Goal: Communication & Community: Answer question/provide support

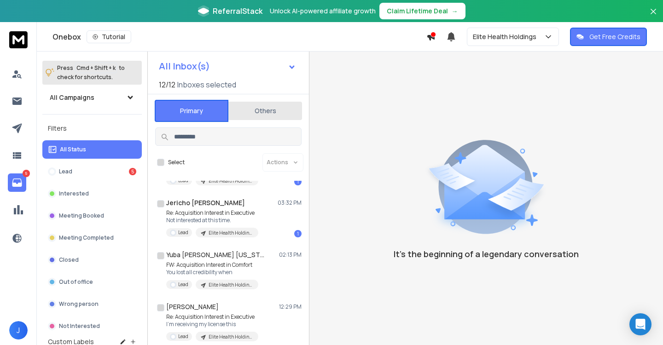
scroll to position [258, 0]
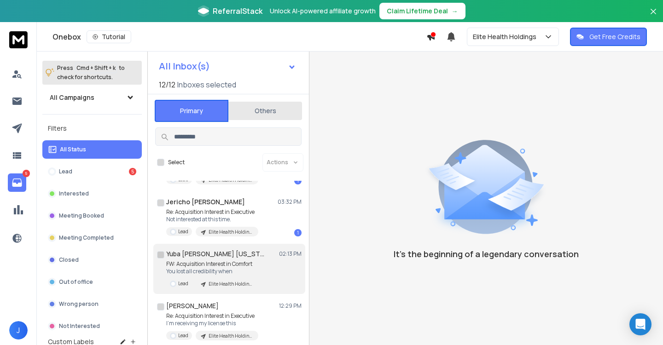
click at [234, 262] on p "FW: Acquisition Interest in Comfort" at bounding box center [212, 264] width 92 height 7
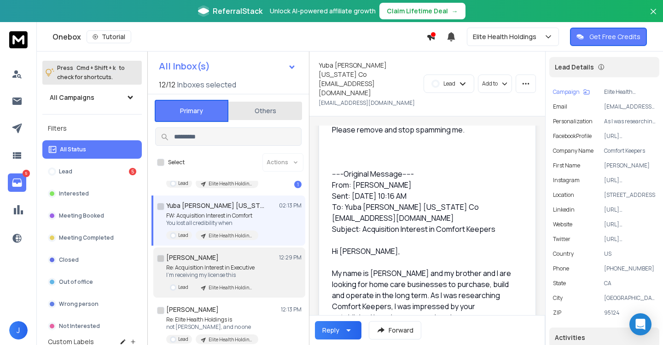
scroll to position [311, 0]
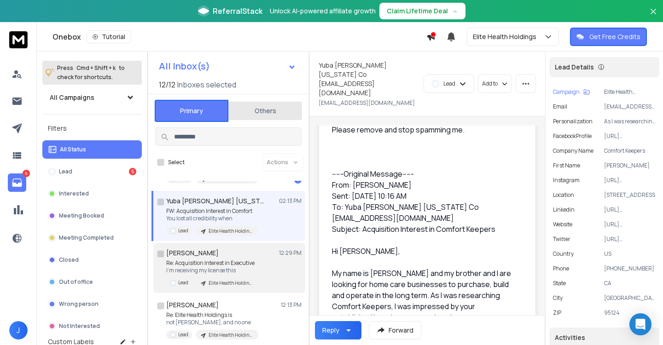
click at [241, 265] on p "Re: Acquisition Interest in Executive" at bounding box center [212, 263] width 92 height 7
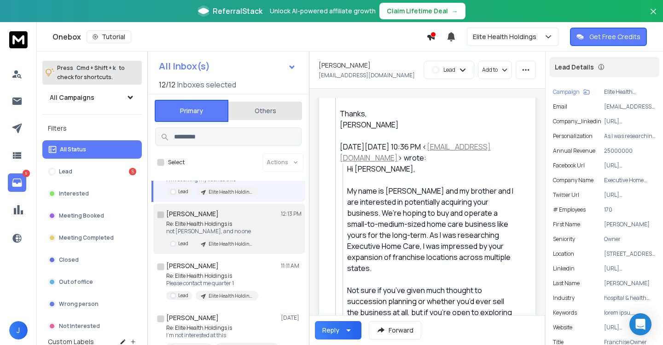
scroll to position [403, 0]
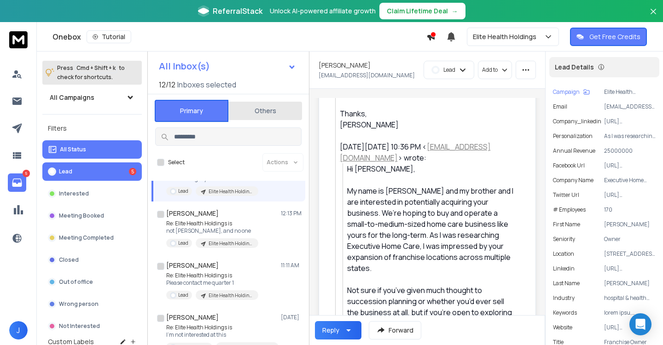
click at [116, 171] on button "Lead 5" at bounding box center [91, 172] width 99 height 18
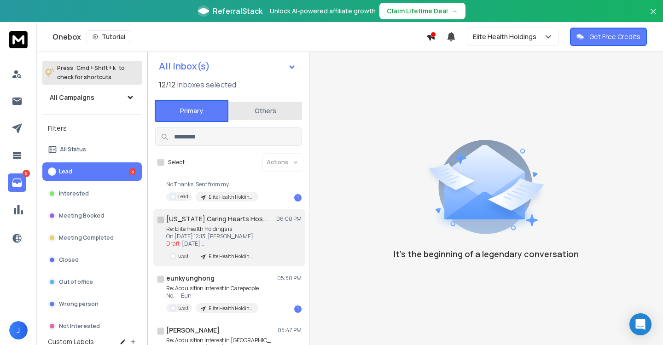
scroll to position [28, 0]
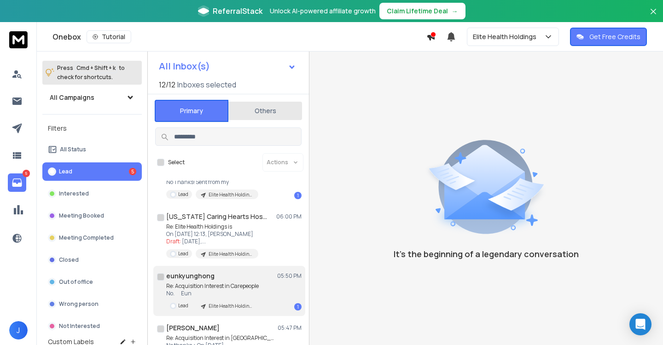
click at [246, 286] on p "Re: Acquisition Interest in Carepeople" at bounding box center [212, 286] width 93 height 7
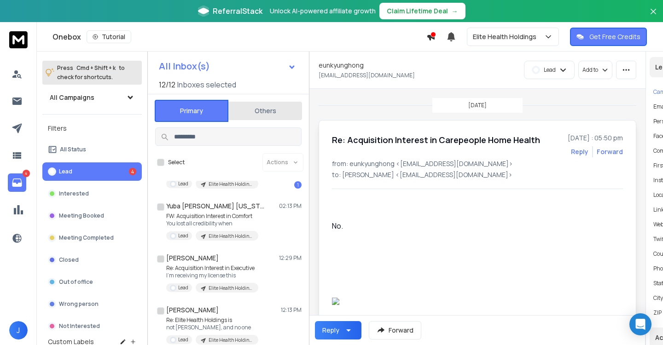
scroll to position [308, 0]
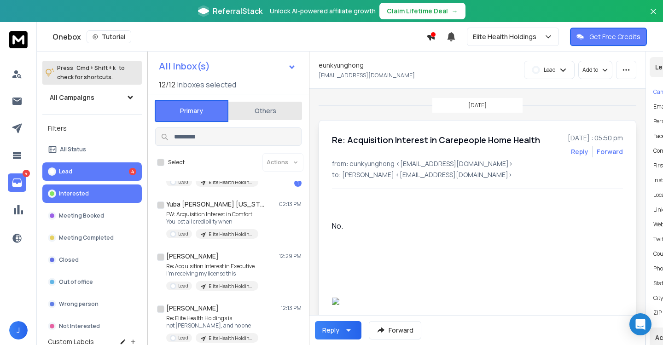
click at [91, 188] on button "Interested" at bounding box center [91, 194] width 99 height 18
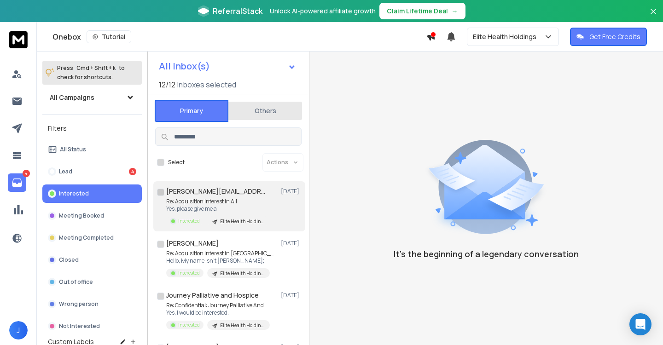
scroll to position [0, 0]
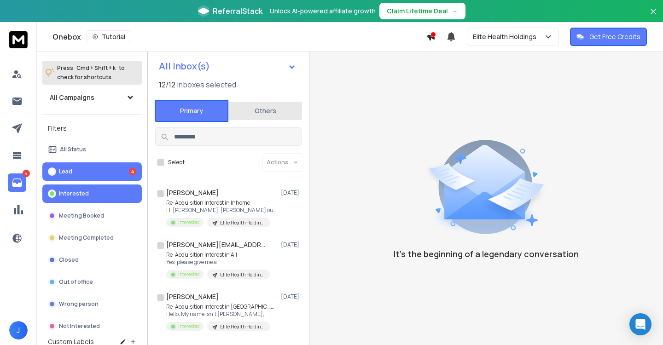
click at [92, 177] on button "Lead 4" at bounding box center [91, 172] width 99 height 18
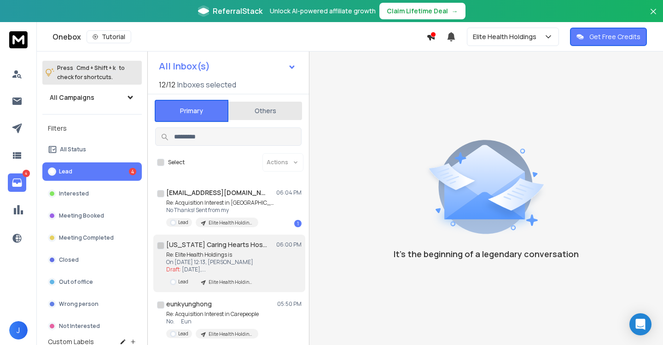
scroll to position [47, 0]
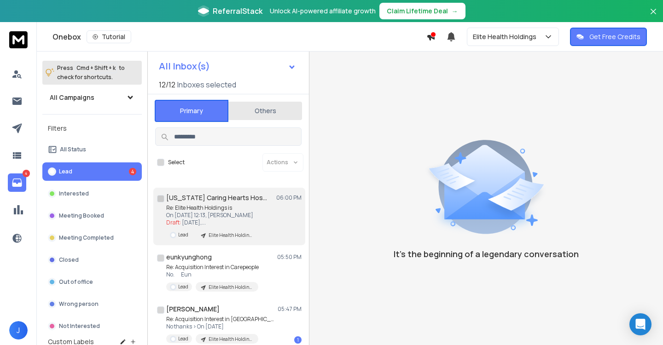
click at [245, 217] on p "On [DATE] 12:13, [PERSON_NAME]" at bounding box center [212, 215] width 92 height 7
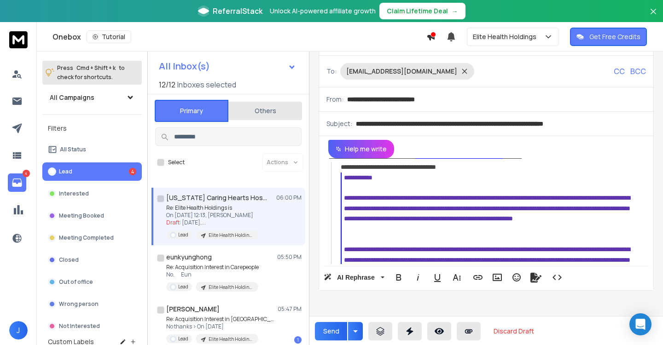
scroll to position [0, 0]
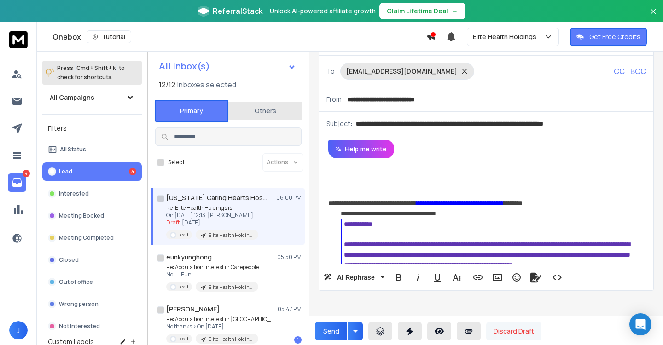
click at [507, 329] on button "Discard Draft" at bounding box center [513, 331] width 55 height 18
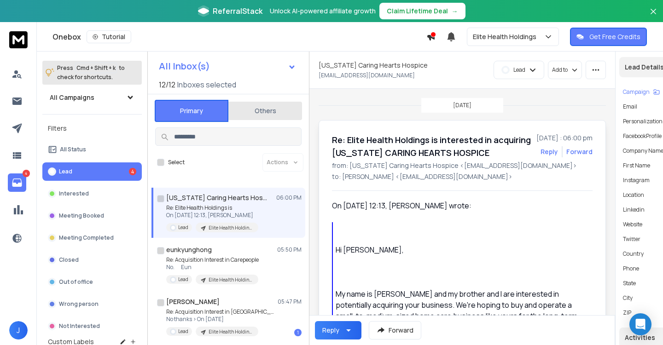
click at [552, 153] on button "Reply" at bounding box center [549, 151] width 17 height 9
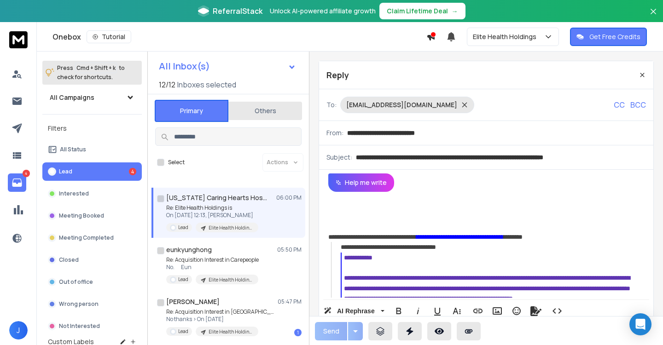
click at [377, 185] on button "Help me write" at bounding box center [361, 183] width 66 height 18
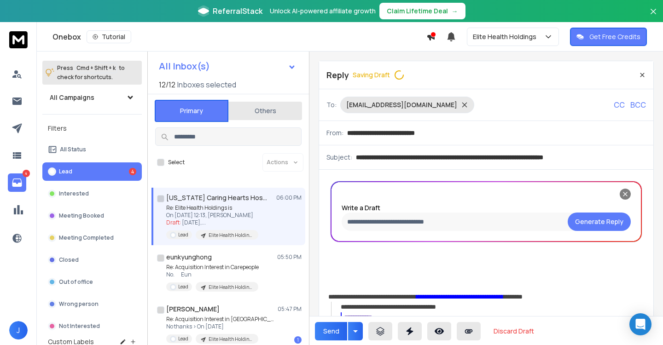
click at [372, 226] on input "text" at bounding box center [486, 222] width 289 height 18
type input "**********"
click at [421, 108] on p "[EMAIL_ADDRESS][DOMAIN_NAME]" at bounding box center [401, 104] width 111 height 9
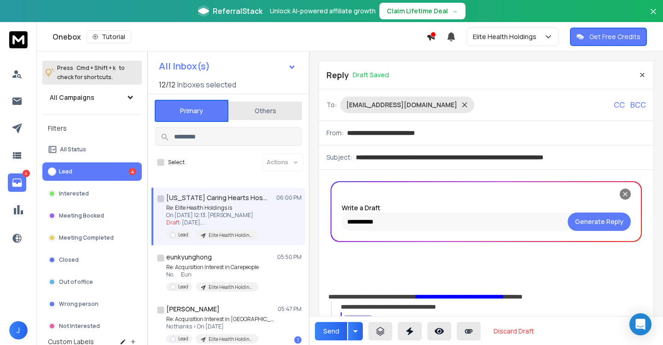
click at [421, 108] on p "[EMAIL_ADDRESS][DOMAIN_NAME]" at bounding box center [401, 104] width 111 height 9
copy p
click at [622, 198] on div at bounding box center [625, 194] width 11 height 11
click at [624, 194] on icon at bounding box center [626, 194] width 4 height 4
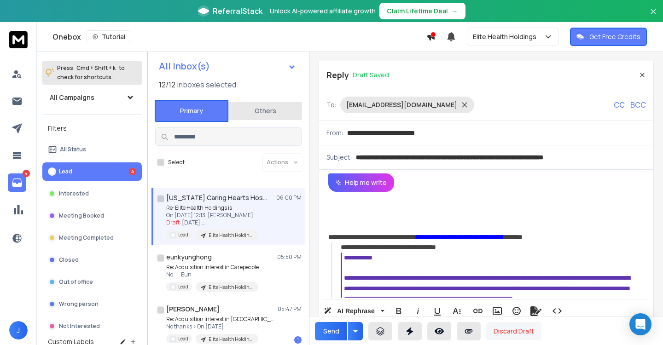
click at [513, 330] on button "Discard Draft" at bounding box center [513, 331] width 55 height 18
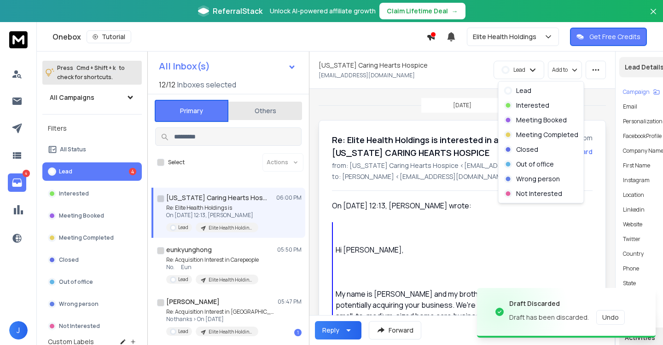
click at [533, 70] on div "Lead" at bounding box center [519, 69] width 50 height 17
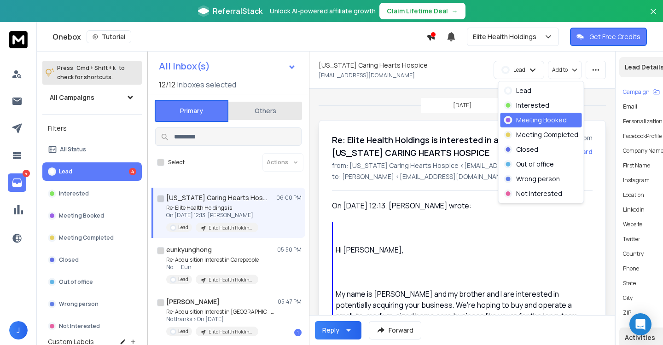
click at [537, 122] on p "Meeting Booked" at bounding box center [541, 120] width 51 height 9
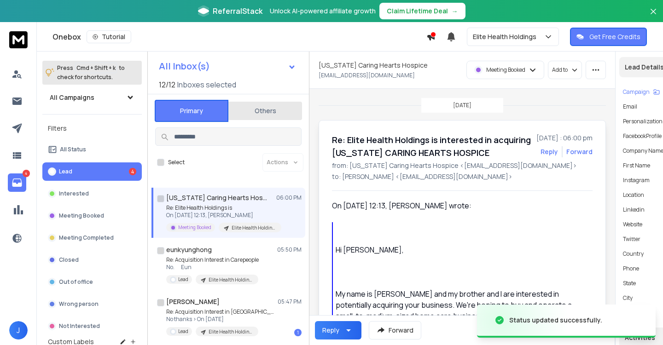
click at [111, 170] on button "Lead 4" at bounding box center [91, 172] width 99 height 18
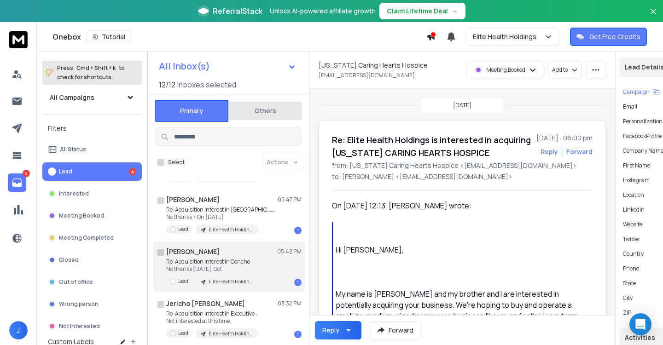
scroll to position [149, 0]
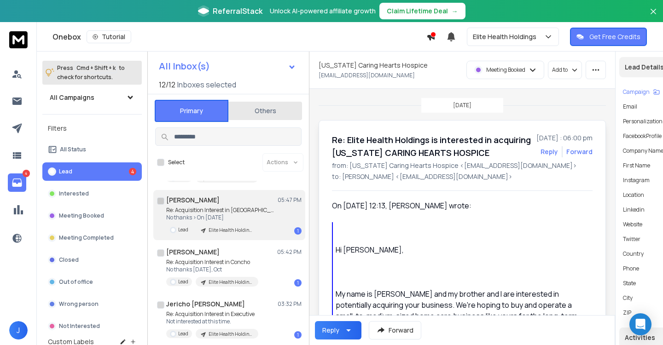
click at [204, 215] on p "No thanks > On [DATE]" at bounding box center [221, 217] width 111 height 7
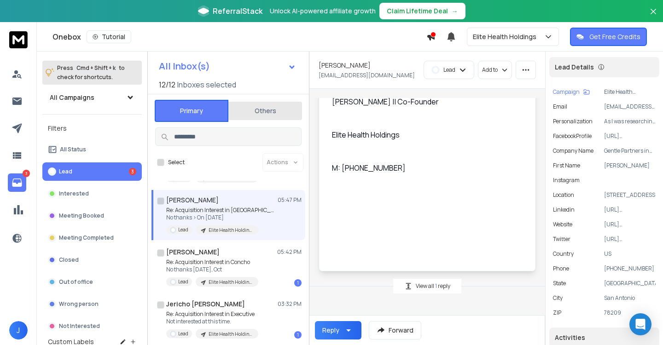
scroll to position [1083, 0]
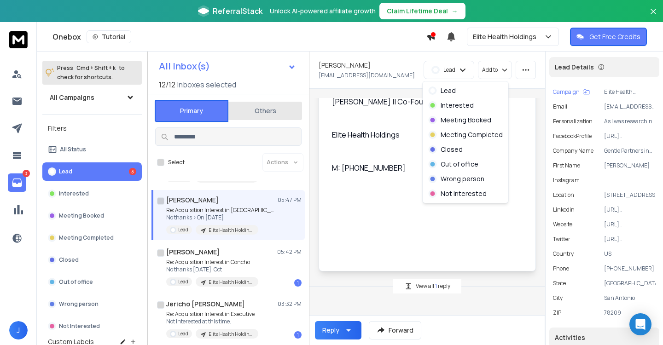
click at [455, 73] on div "Lead" at bounding box center [449, 69] width 50 height 17
click at [460, 194] on p "Not Interested" at bounding box center [464, 193] width 46 height 9
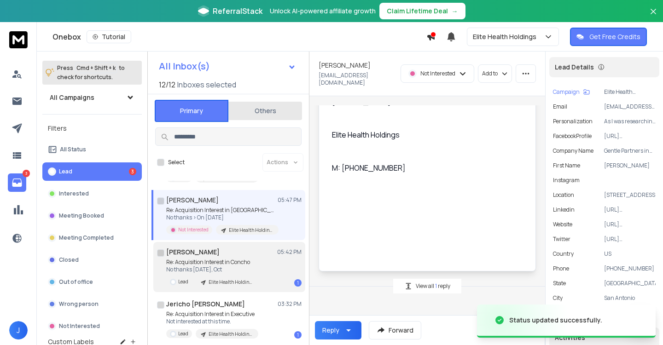
scroll to position [171, 0]
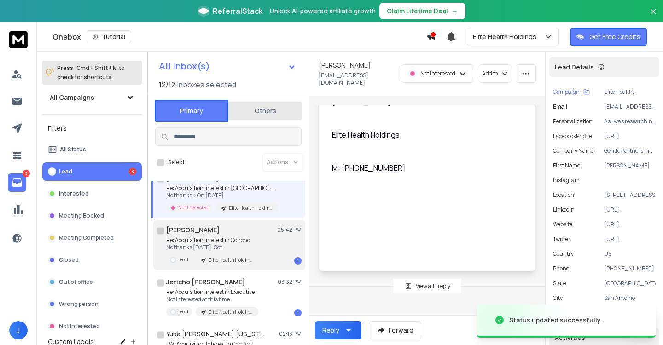
click at [230, 245] on p "No thanks [DATE], Oct" at bounding box center [212, 247] width 92 height 7
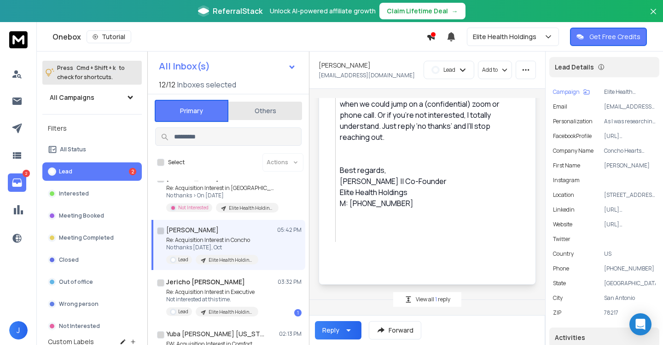
scroll to position [380, 0]
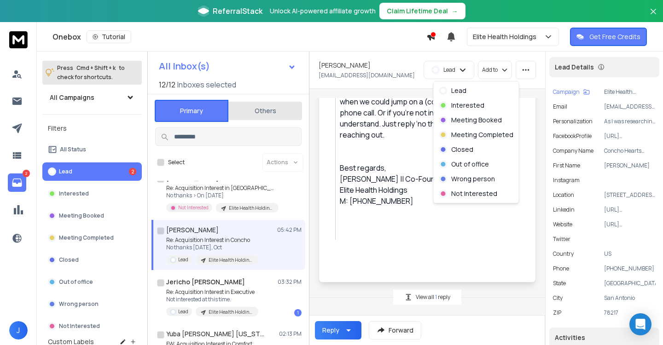
click at [473, 65] on div "Lead" at bounding box center [449, 69] width 50 height 17
click at [464, 198] on p "Not Interested" at bounding box center [474, 193] width 46 height 9
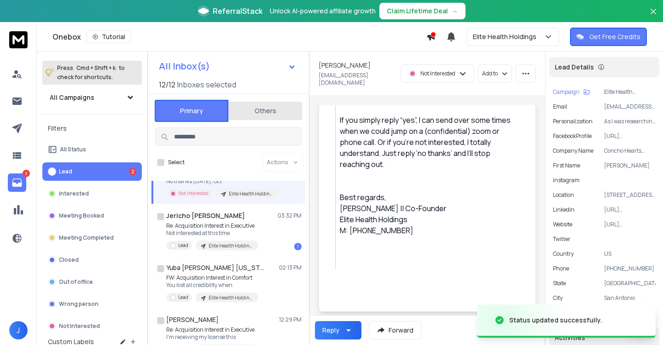
scroll to position [230, 0]
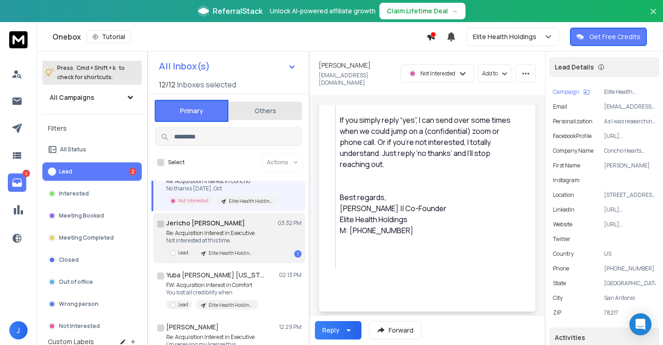
click at [249, 223] on div "Jericho [PERSON_NAME] 03:32 PM" at bounding box center [233, 223] width 135 height 9
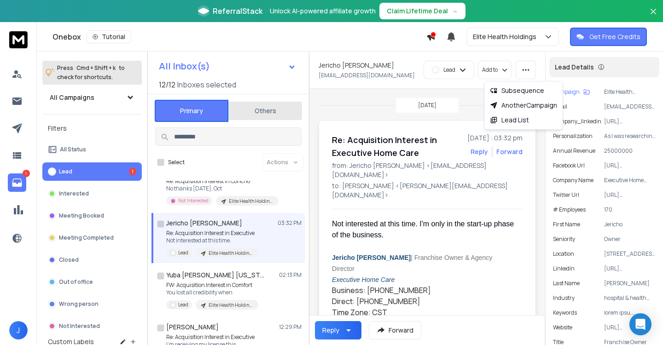
click at [496, 68] on p "Add to" at bounding box center [490, 69] width 16 height 7
click at [448, 86] on div "Jericho [PERSON_NAME] Jericho [PERSON_NAME] [EMAIL_ADDRESS][DOMAIN_NAME] Lead A…" at bounding box center [427, 70] width 236 height 37
click at [466, 70] on icon at bounding box center [462, 69] width 7 height 7
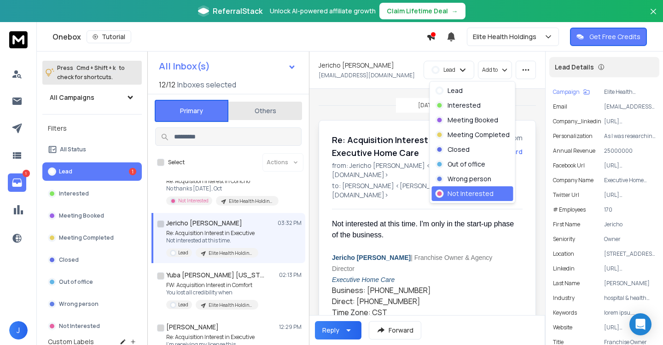
click at [462, 197] on p "Not Interested" at bounding box center [471, 193] width 46 height 9
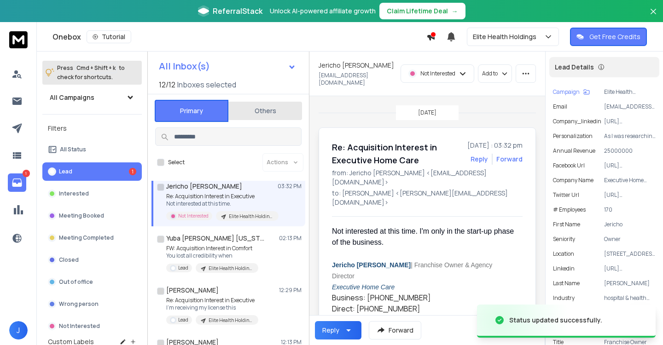
scroll to position [269, 0]
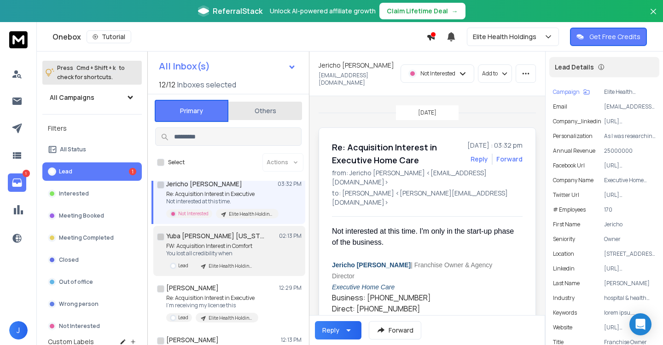
click at [248, 247] on p "FW: Acquisition Interest in Comfort" at bounding box center [212, 246] width 92 height 7
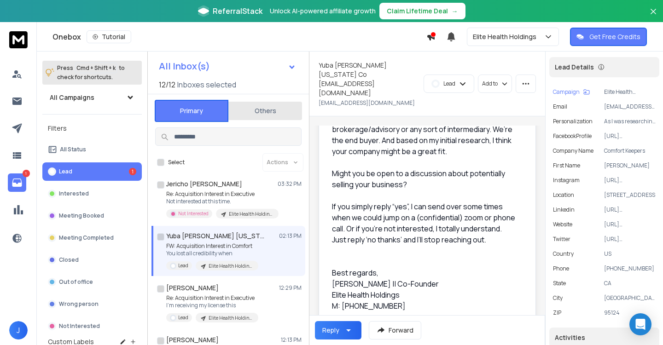
scroll to position [0, 0]
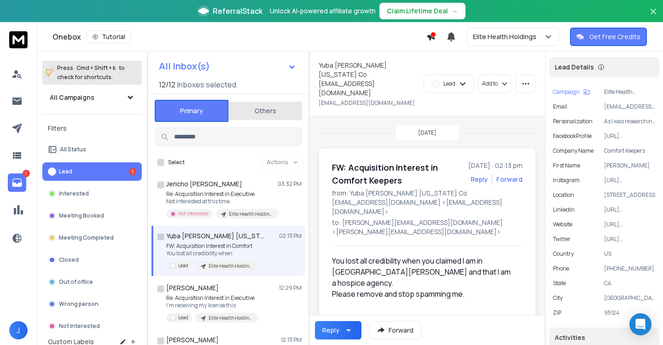
click at [474, 76] on div "Lead" at bounding box center [449, 83] width 50 height 17
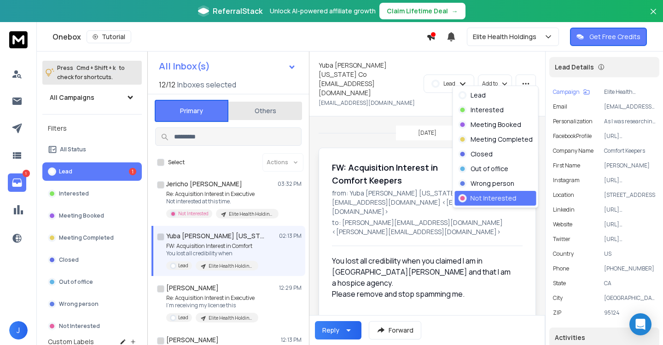
click at [477, 198] on p "Not Interested" at bounding box center [494, 198] width 46 height 9
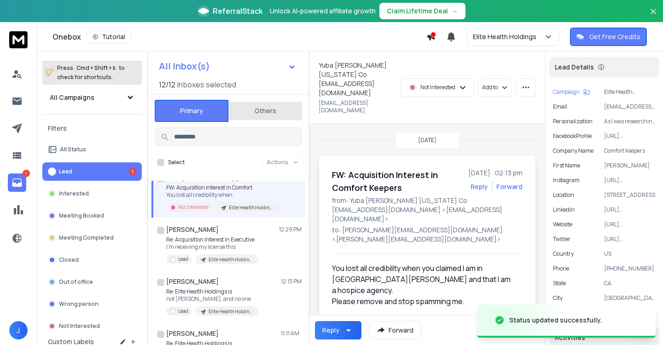
scroll to position [333, 0]
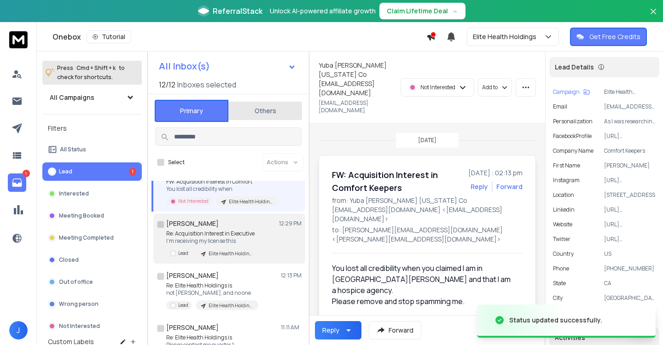
click at [236, 233] on p "Re: Acquisition Interest in Executive" at bounding box center [212, 233] width 92 height 7
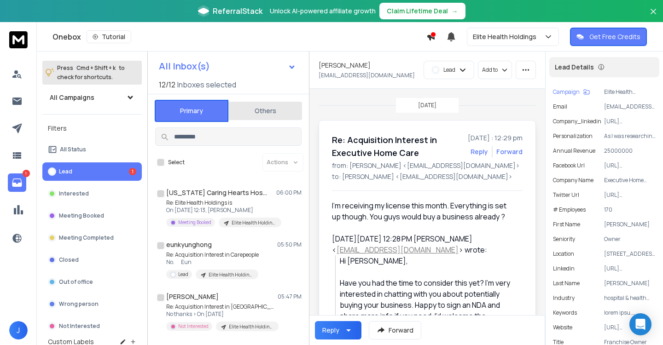
scroll to position [0, 0]
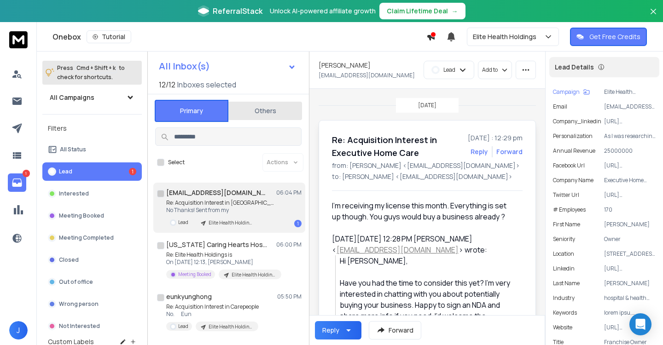
click at [221, 202] on p "Re: Acquisition Interest in [GEOGRAPHIC_DATA]" at bounding box center [221, 202] width 111 height 7
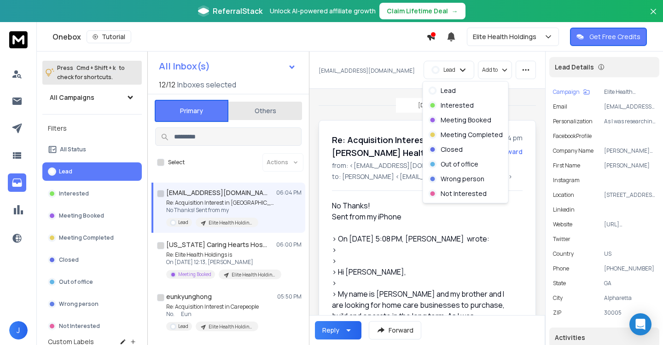
click at [446, 70] on p "Lead" at bounding box center [449, 69] width 12 height 7
click at [454, 189] on p "Not Interested" at bounding box center [464, 193] width 46 height 9
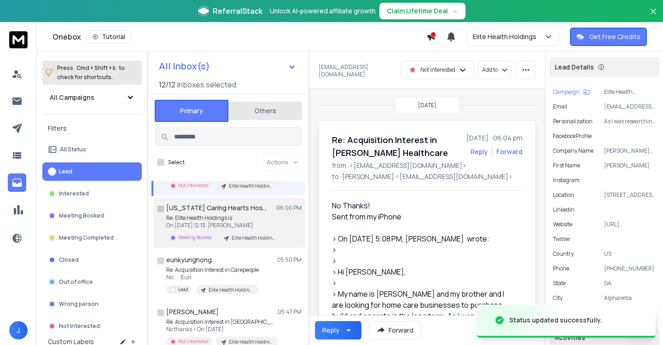
scroll to position [53, 0]
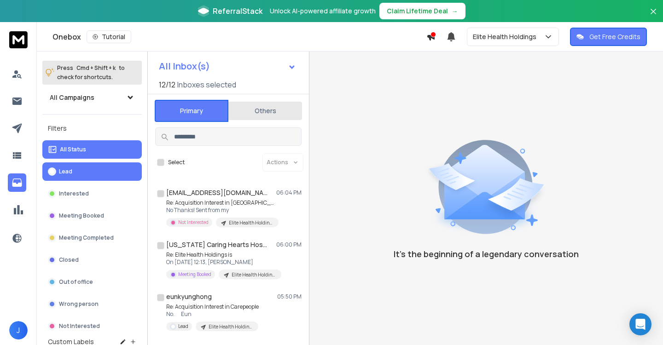
click at [87, 178] on button "Lead" at bounding box center [91, 172] width 99 height 18
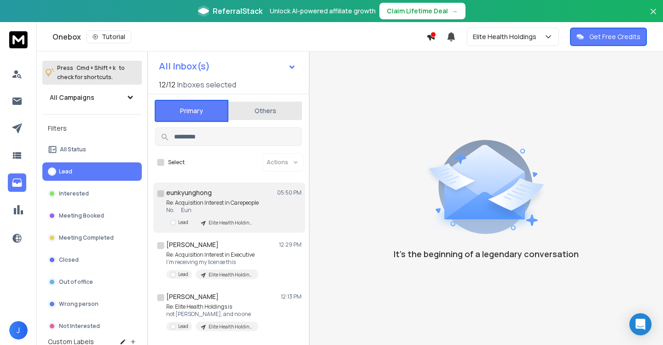
click at [218, 202] on p "Re: Acquisition Interest in Carepeople" at bounding box center [212, 202] width 93 height 7
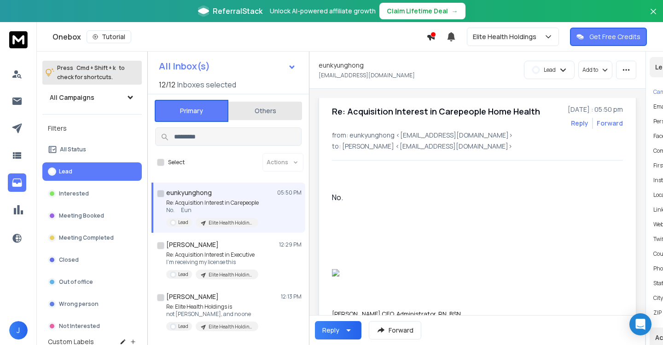
scroll to position [24, 0]
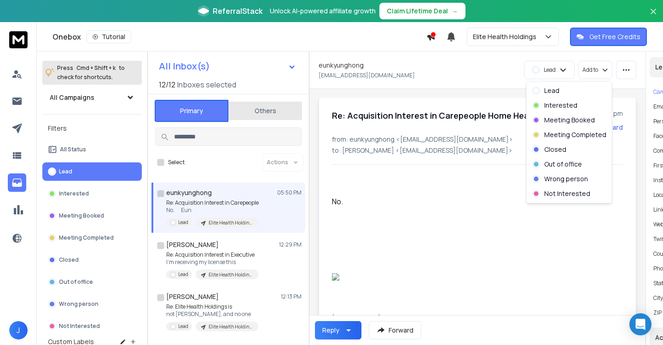
click at [552, 74] on div "Lead" at bounding box center [550, 69] width 50 height 17
click at [552, 195] on p "Not Interested" at bounding box center [567, 193] width 46 height 9
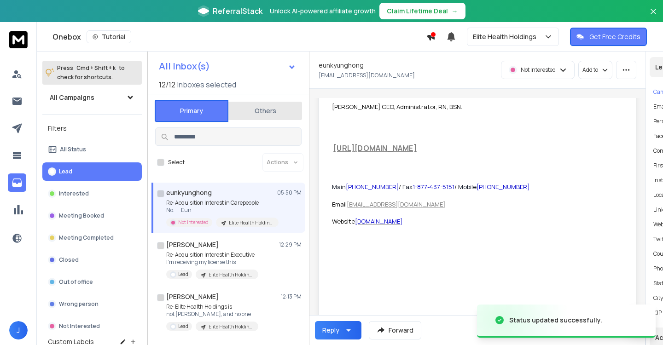
scroll to position [237, 0]
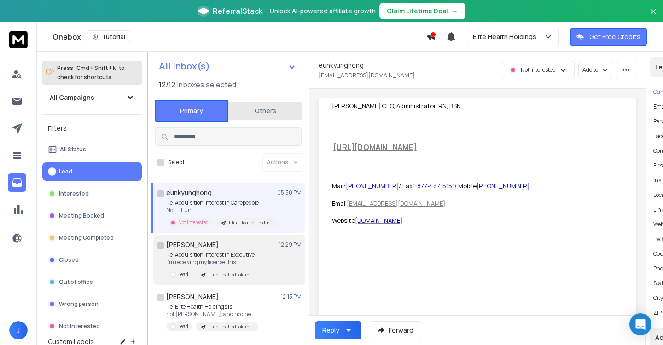
click at [209, 259] on p "I’m receiving my license this" at bounding box center [212, 262] width 92 height 7
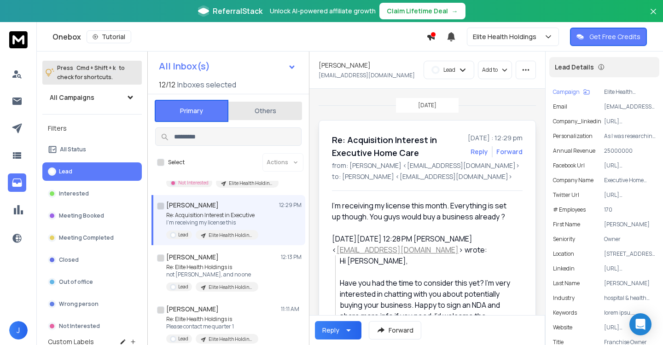
scroll to position [55, 0]
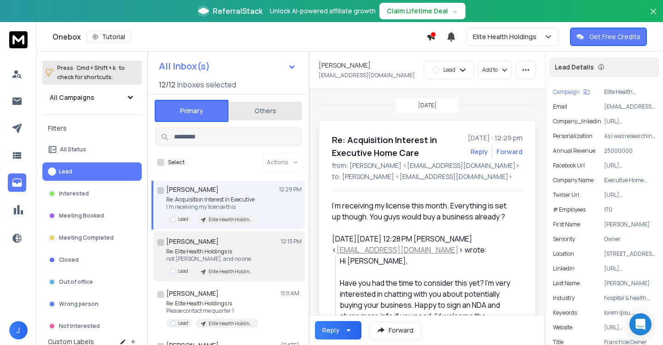
click at [225, 247] on div "Jim Tingler 12:13 PM Re: Elite Health Holdings is not angela, and no one Lead E…" at bounding box center [233, 256] width 135 height 39
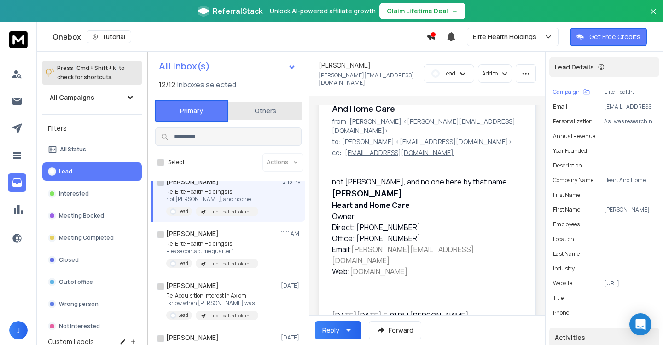
scroll to position [139, 0]
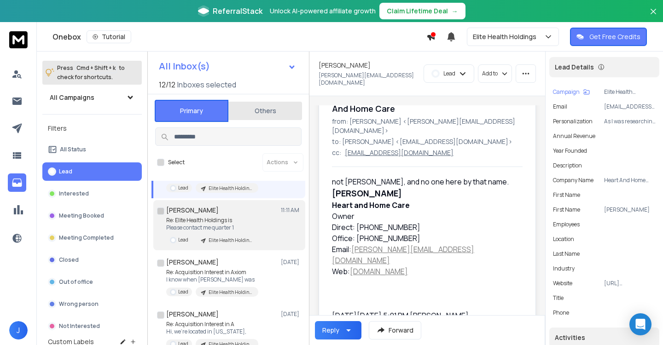
click at [212, 211] on div "Andy Grim 11:11 AM" at bounding box center [233, 210] width 135 height 9
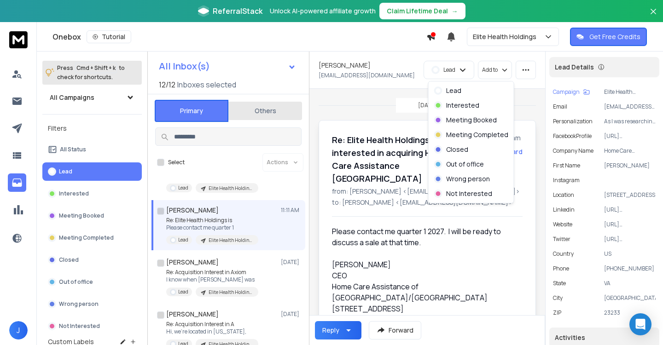
click at [464, 73] on icon at bounding box center [462, 69] width 7 height 7
click at [484, 194] on p "Not Interested" at bounding box center [469, 193] width 46 height 9
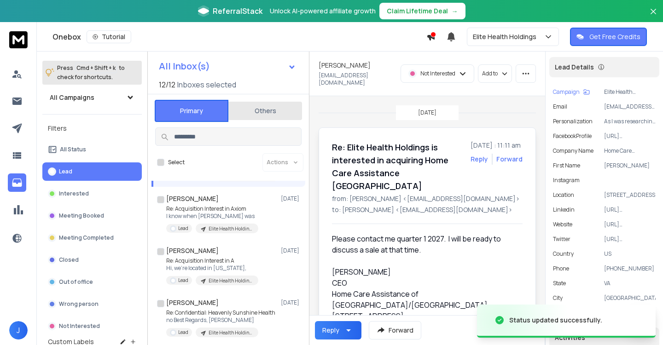
scroll to position [203, 0]
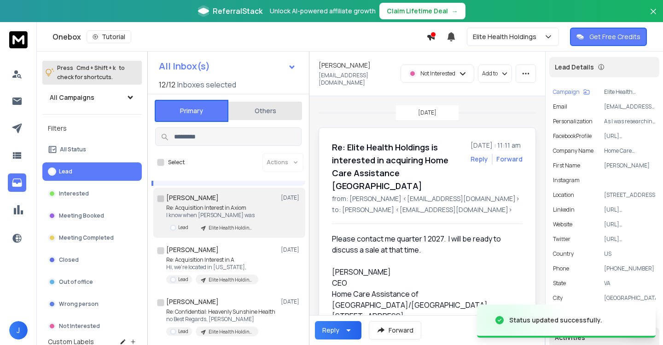
click at [225, 209] on p "Re: Acquisition Interest in Axiom" at bounding box center [212, 207] width 92 height 7
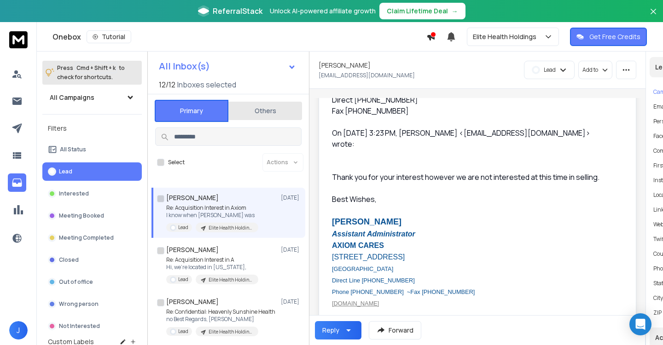
scroll to position [200, 0]
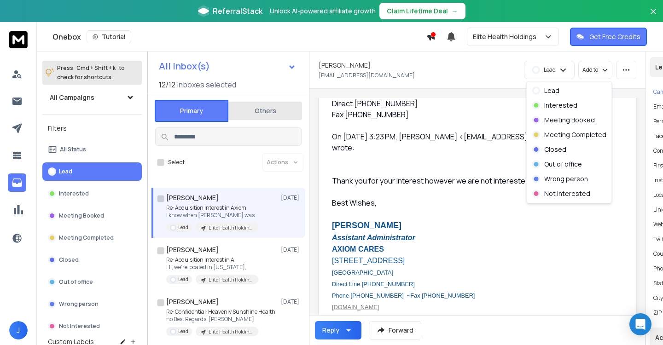
click at [544, 70] on div "Lead" at bounding box center [550, 69] width 50 height 17
click at [548, 198] on p "Not Interested" at bounding box center [567, 193] width 46 height 9
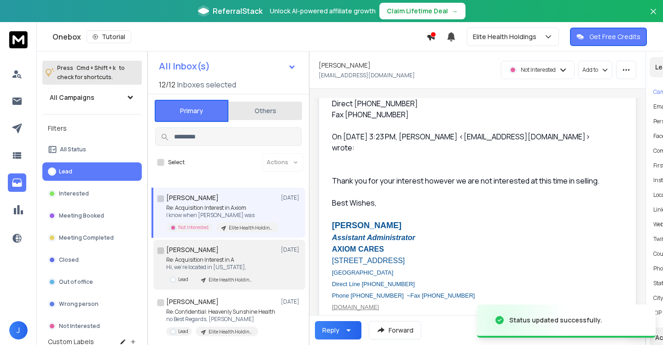
click at [201, 253] on h1 "[PERSON_NAME]" at bounding box center [192, 249] width 52 height 9
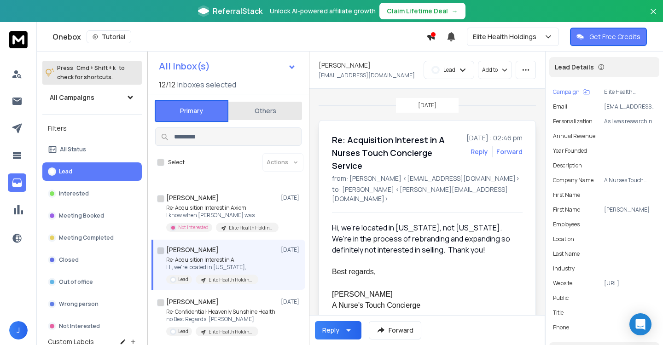
click at [455, 72] on p "Lead" at bounding box center [449, 69] width 12 height 7
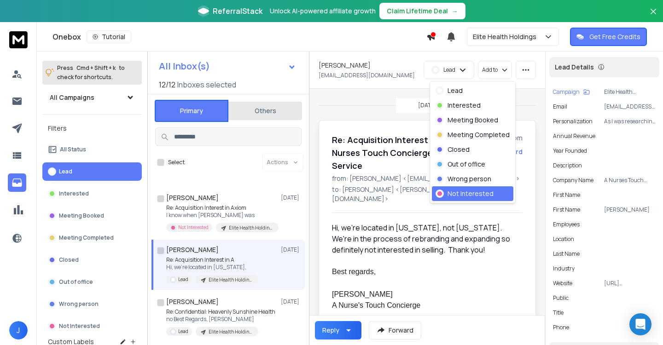
click at [460, 195] on p "Not Interested" at bounding box center [471, 193] width 46 height 9
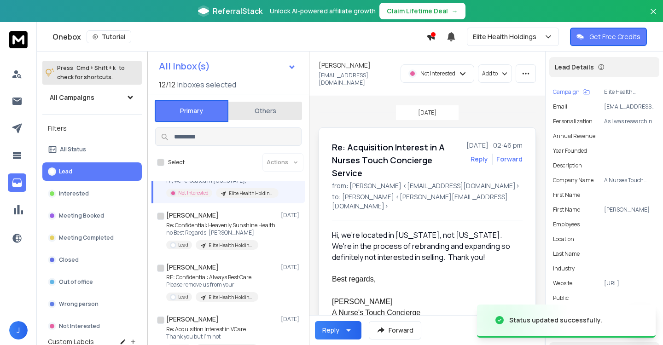
scroll to position [293, 0]
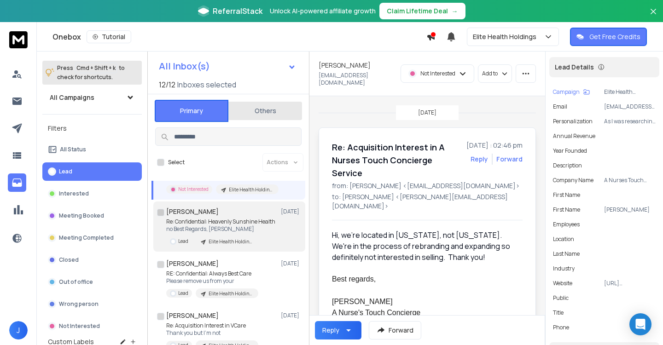
click at [217, 223] on p "Re: Confidential: Heavenly Sunshine Health" at bounding box center [220, 221] width 109 height 7
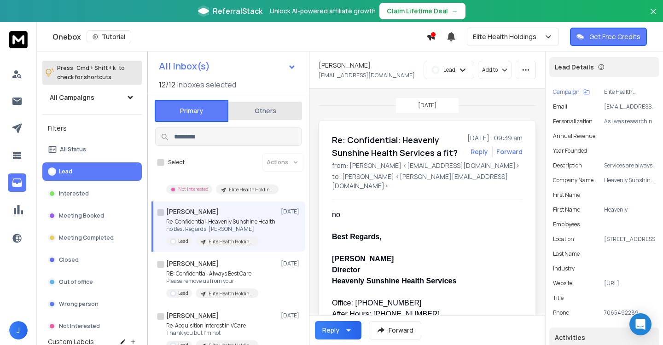
scroll to position [1, 0]
click at [454, 73] on p "Lead" at bounding box center [449, 69] width 12 height 7
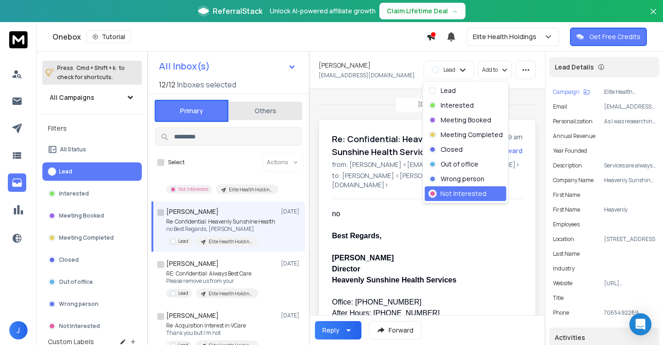
click at [459, 192] on p "Not Interested" at bounding box center [464, 193] width 46 height 9
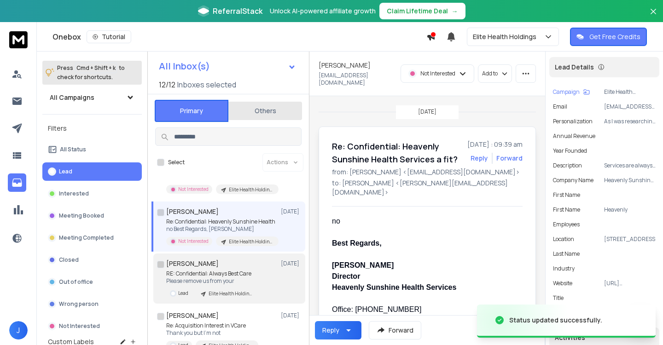
click at [196, 274] on p "RE: Confidential: Always Best Care" at bounding box center [212, 273] width 92 height 7
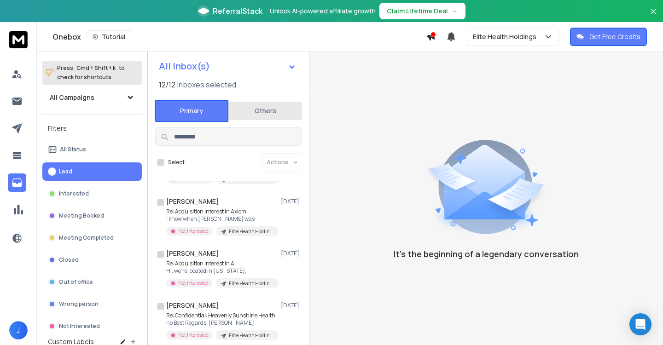
scroll to position [0, 0]
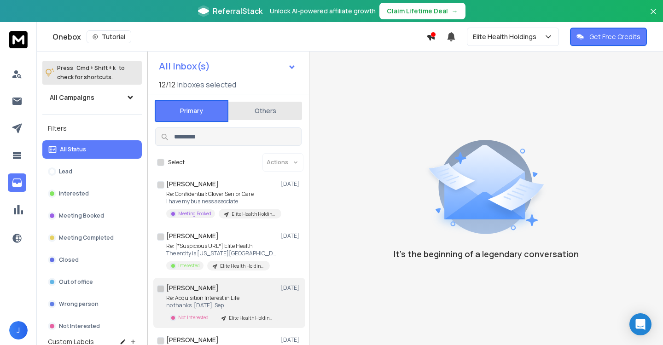
scroll to position [1313, 0]
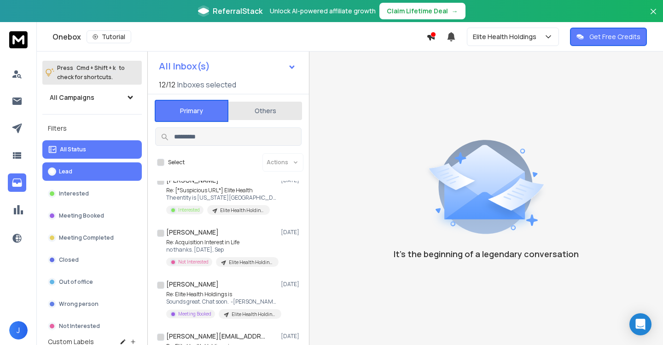
click at [94, 175] on button "Lead" at bounding box center [91, 172] width 99 height 18
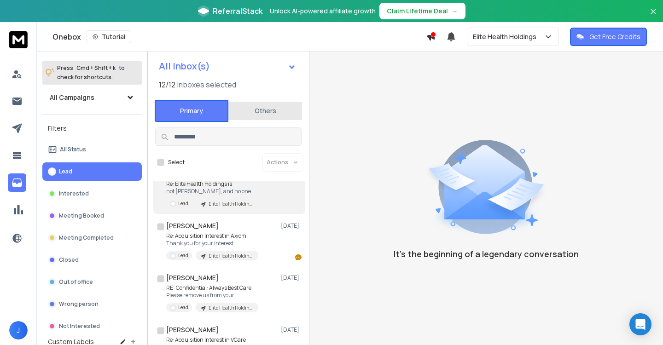
scroll to position [154, 0]
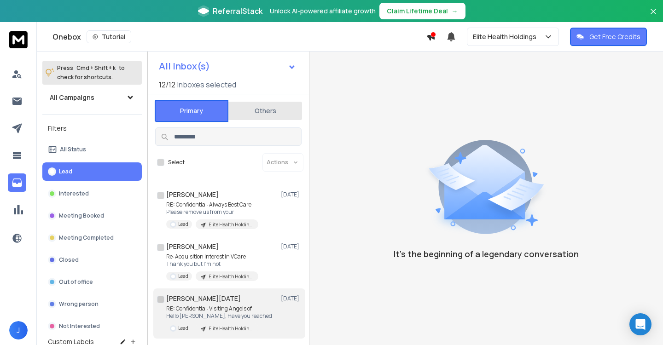
click at [231, 312] on p "RE: Confidential: Visiting Angels of" at bounding box center [219, 308] width 106 height 7
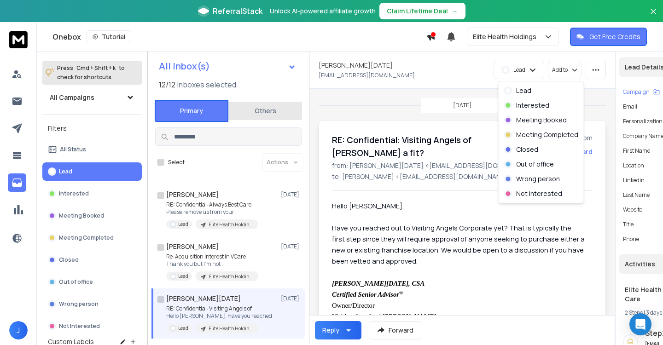
click at [525, 72] on p "Lead" at bounding box center [519, 69] width 12 height 7
click at [528, 198] on div "Not Interested" at bounding box center [542, 193] width 82 height 15
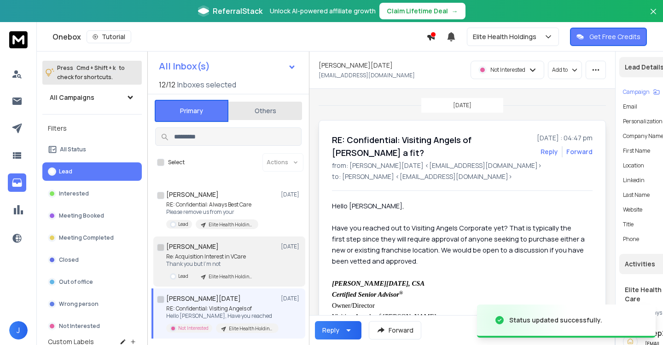
click at [266, 266] on div "Re: Acquisition Interest in VCare Thank you but I'm not Lead Elite Health Holdi…" at bounding box center [233, 267] width 135 height 28
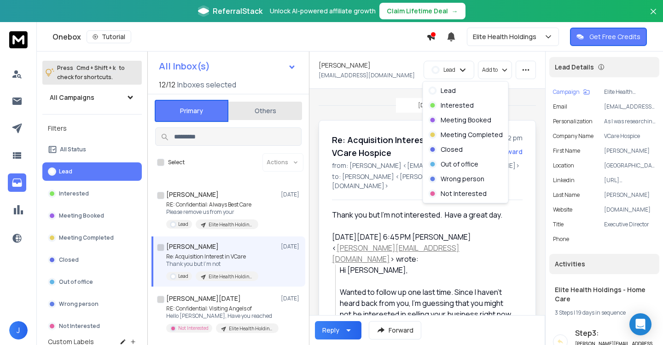
click at [458, 70] on div "Lead" at bounding box center [449, 69] width 50 height 17
click at [453, 194] on p "Not Interested" at bounding box center [464, 193] width 46 height 9
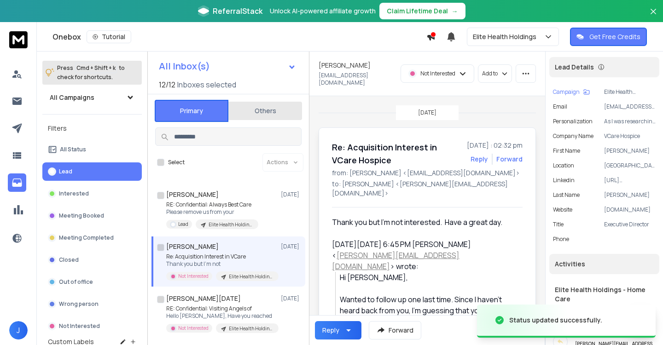
scroll to position [128, 0]
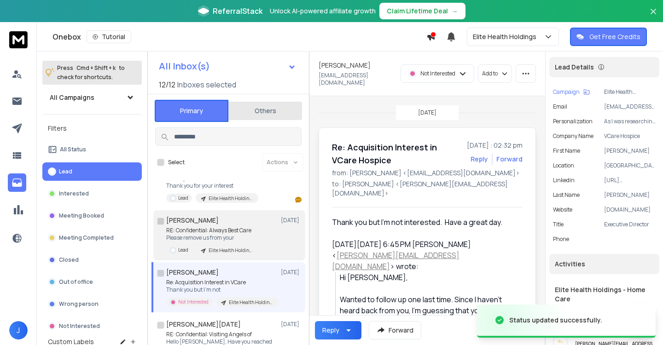
click at [219, 235] on p "Please remove us from your" at bounding box center [212, 237] width 92 height 7
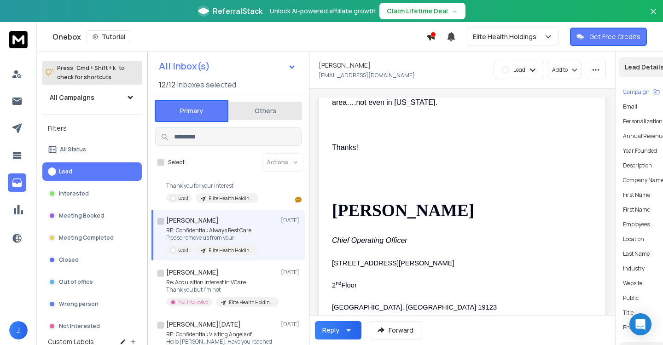
scroll to position [140, 0]
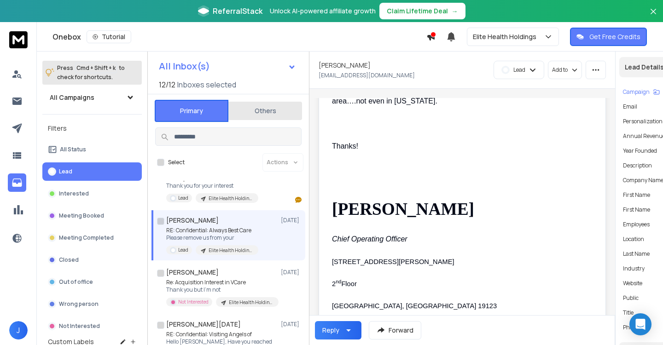
click at [251, 180] on div "Select Actions Ryan McBroom 12:29 PM Re: Acquisition Interest in Executive I’m …" at bounding box center [228, 280] width 161 height 313
click at [250, 188] on p "Thank you for your interest" at bounding box center [212, 185] width 92 height 7
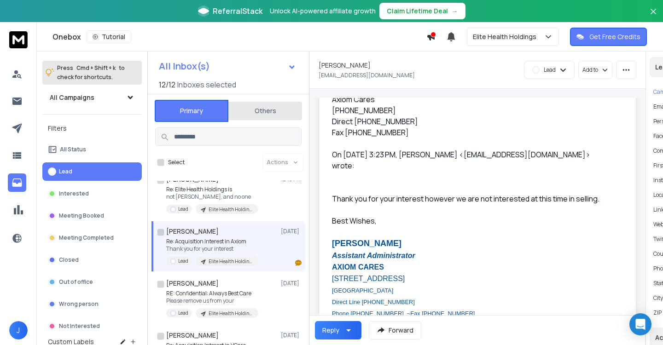
scroll to position [209, 0]
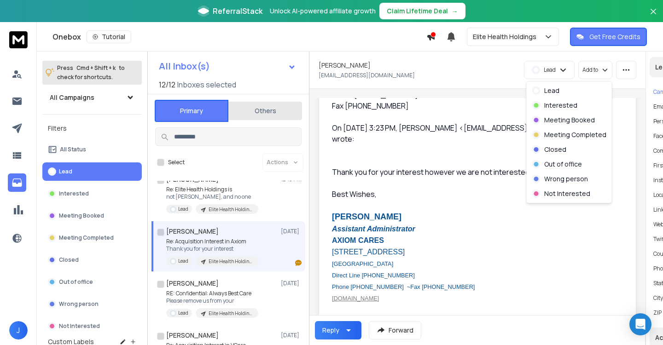
click at [548, 70] on p "Lead" at bounding box center [550, 69] width 12 height 7
click at [552, 192] on p "Not Interested" at bounding box center [567, 193] width 46 height 9
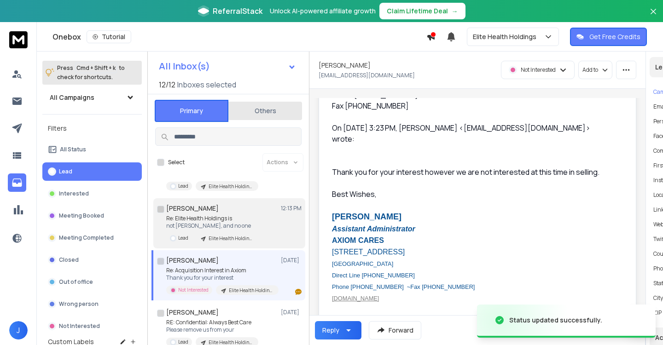
scroll to position [35, 0]
click at [239, 221] on p "Re: Elite Health Holdings is" at bounding box center [212, 219] width 92 height 7
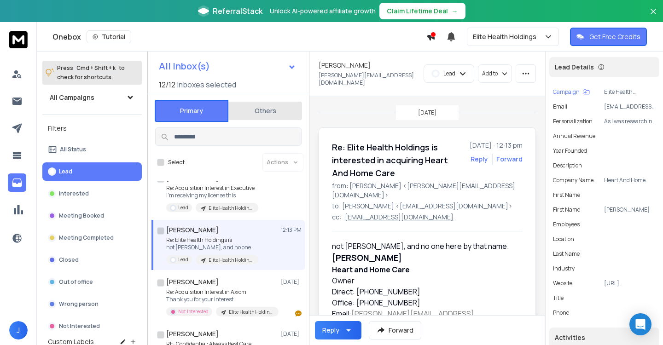
scroll to position [0, 0]
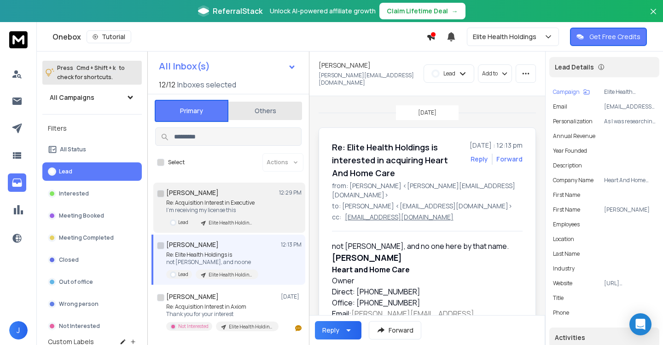
click at [213, 198] on div "Ryan McBroom 12:29 PM Re: Acquisition Interest in Executive I’m receiving my li…" at bounding box center [233, 207] width 135 height 39
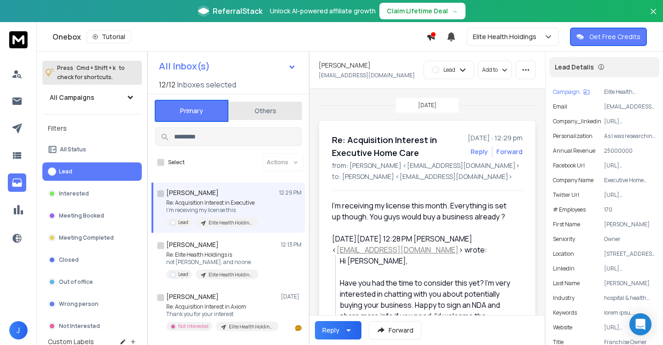
click at [324, 337] on button "Reply" at bounding box center [338, 330] width 47 height 18
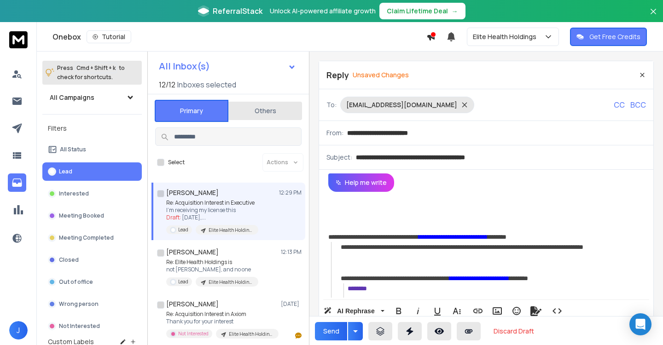
click at [371, 186] on button "Help me write" at bounding box center [361, 183] width 66 height 18
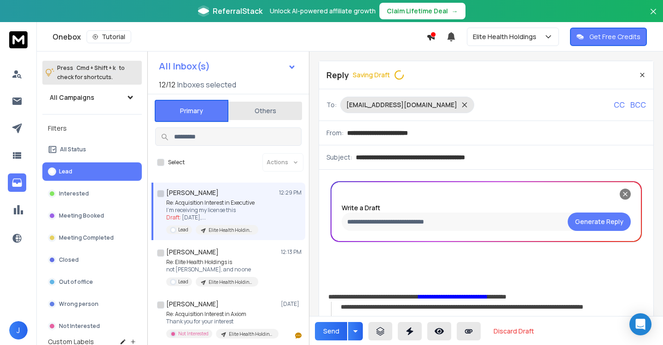
click at [371, 224] on input "text" at bounding box center [486, 222] width 289 height 18
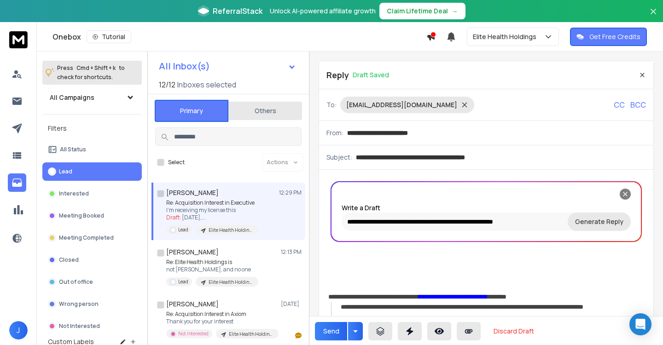
type input "**********"
click at [604, 221] on button "Generate Reply" at bounding box center [599, 222] width 63 height 18
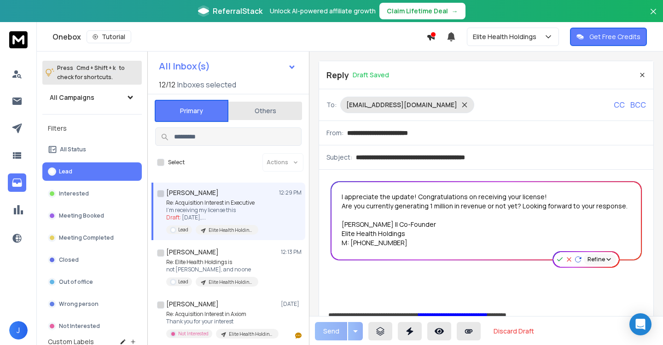
click at [558, 260] on polyline at bounding box center [560, 259] width 5 height 3
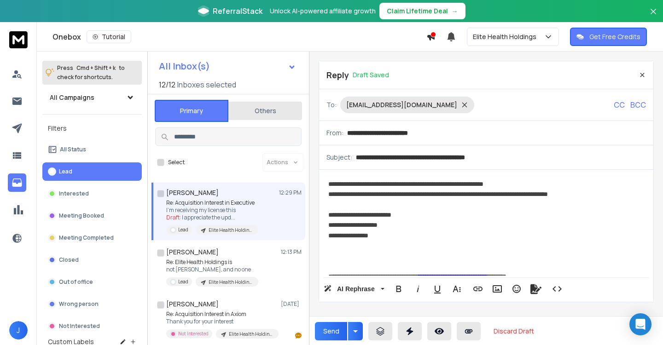
click at [328, 332] on button "Send" at bounding box center [331, 331] width 32 height 18
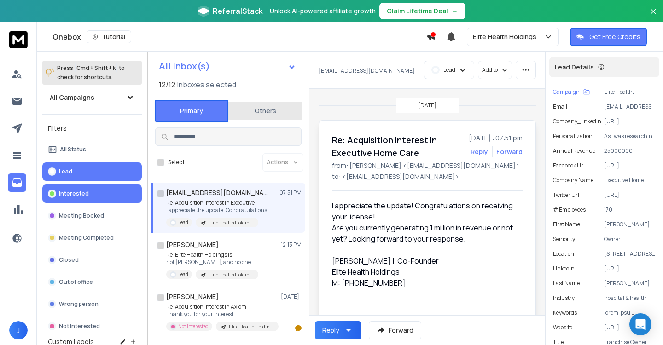
click at [87, 194] on button "Interested" at bounding box center [91, 194] width 99 height 18
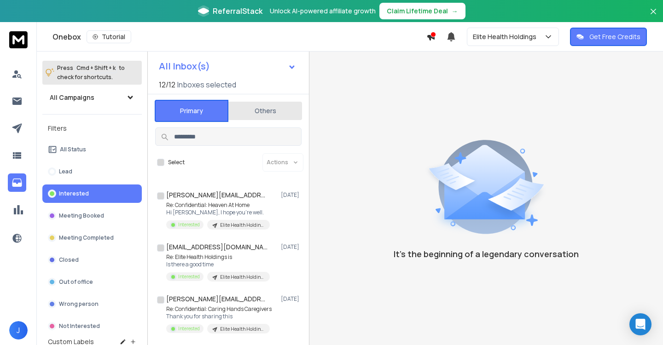
scroll to position [571, 0]
